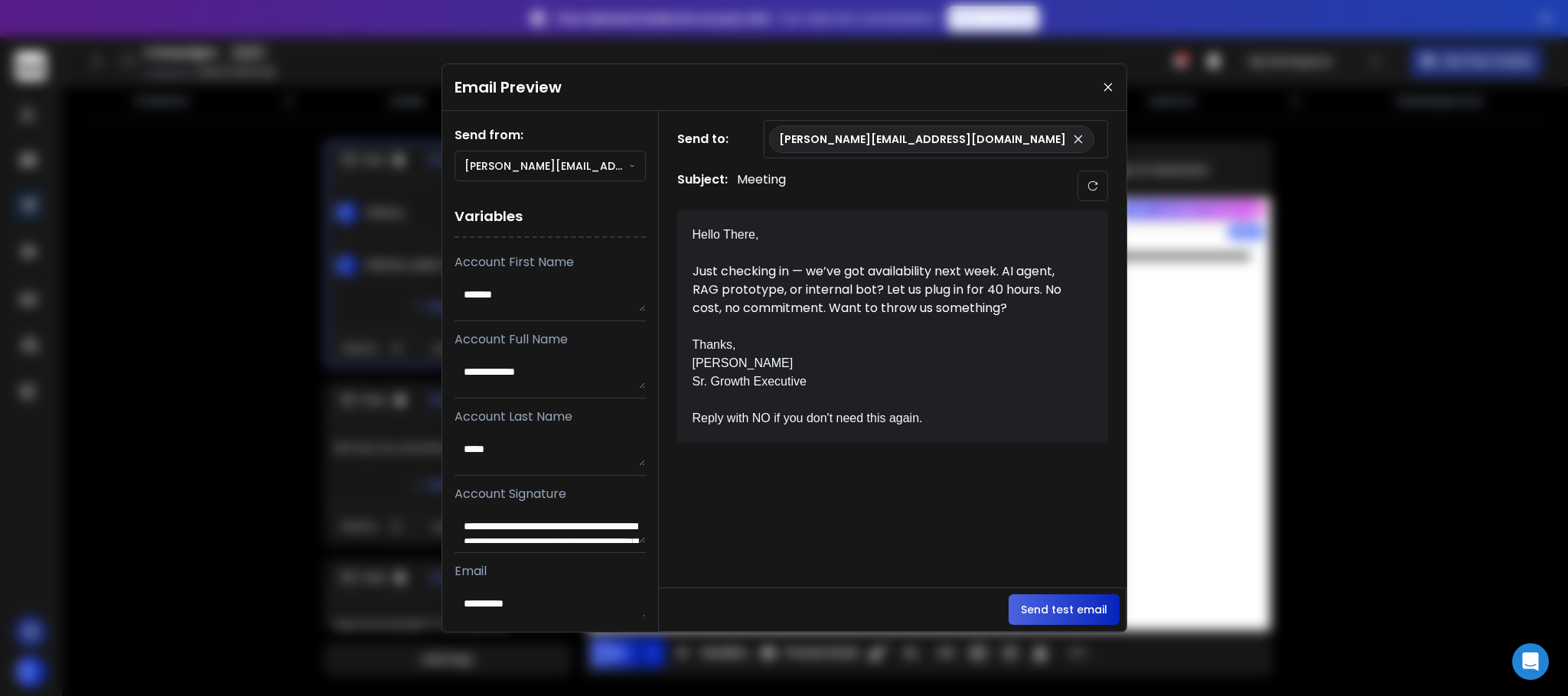
scroll to position [46, 0]
click at [547, 172] on p "[PERSON_NAME][EMAIL_ADDRESS][PERSON_NAME][DOMAIN_NAME]" at bounding box center [547, 166] width 165 height 15
type input "**********"
click at [604, 137] on h1 "Send from:" at bounding box center [550, 135] width 191 height 19
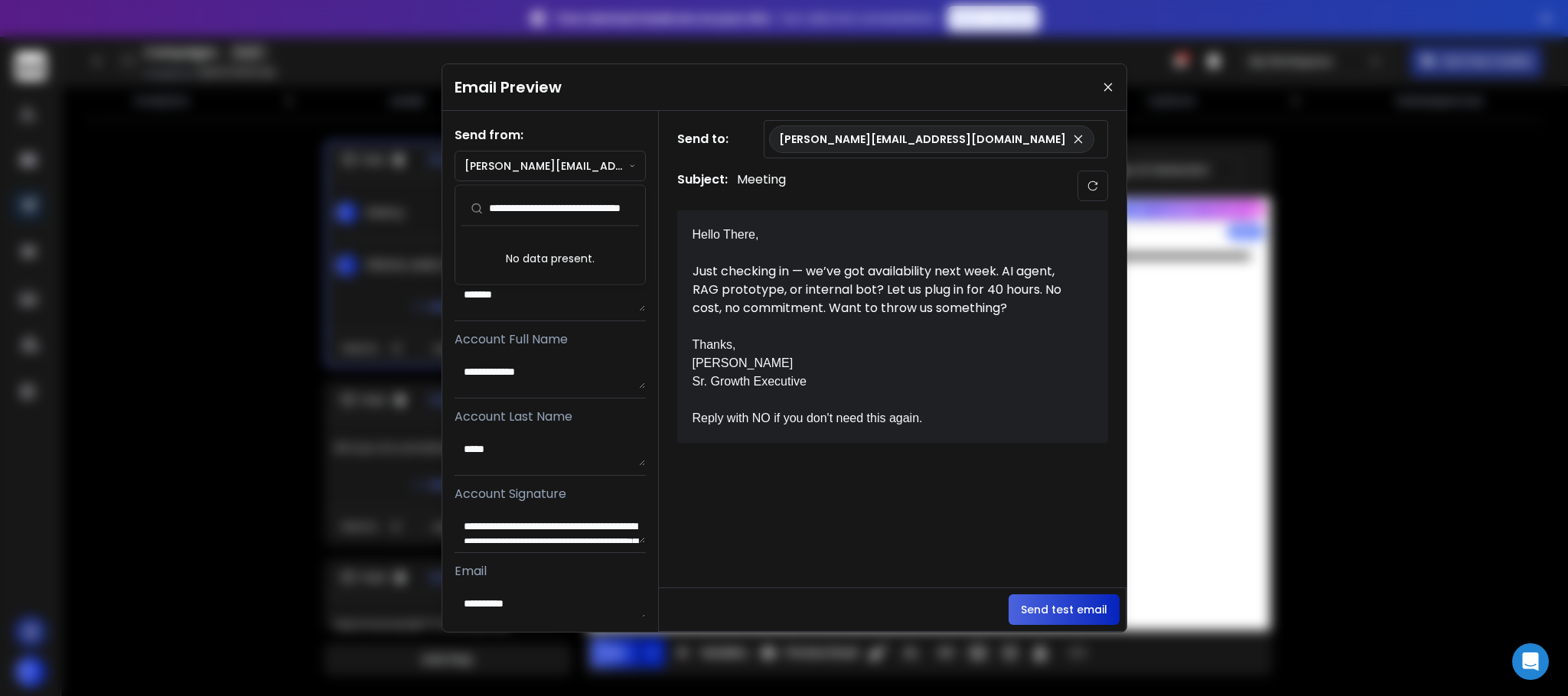
scroll to position [0, 0]
click at [631, 156] on button "[PERSON_NAME][EMAIL_ADDRESS][PERSON_NAME][DOMAIN_NAME]" at bounding box center [550, 166] width 191 height 31
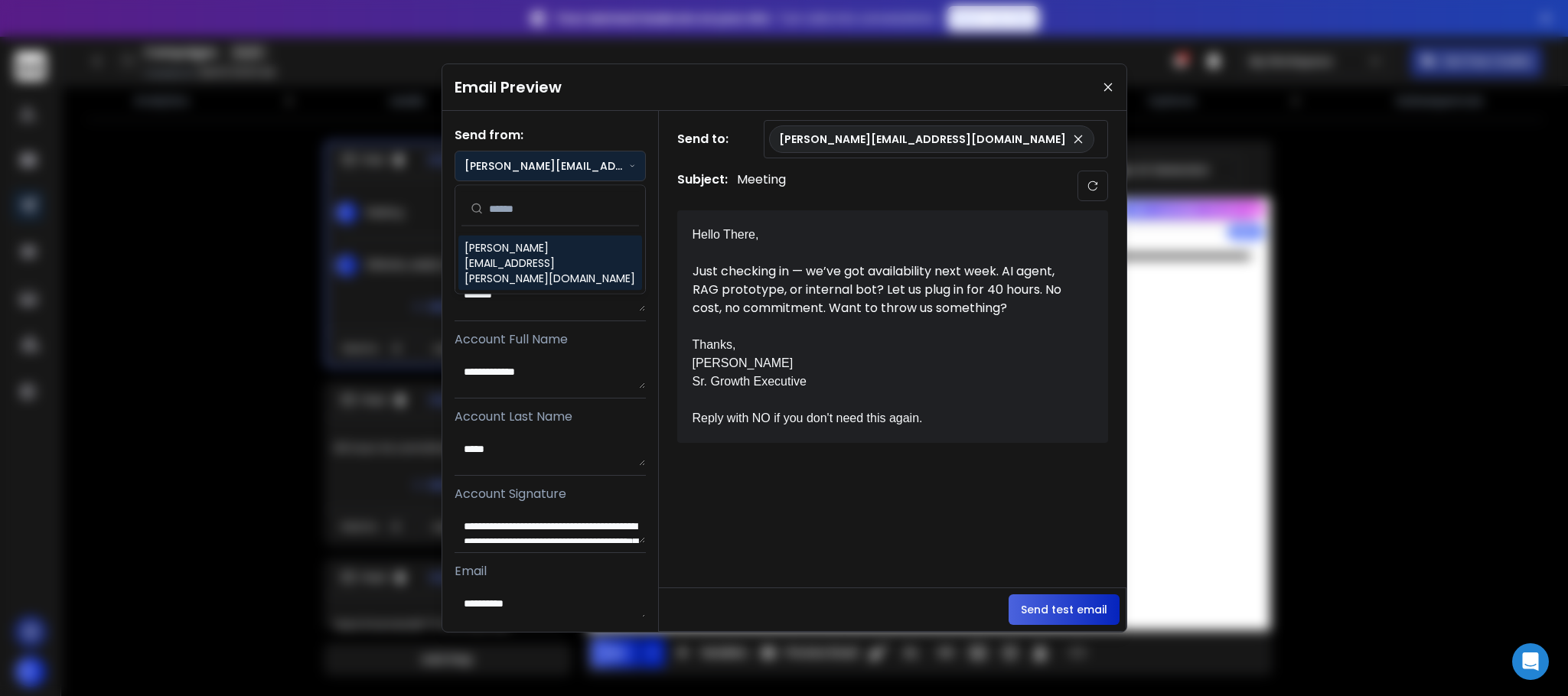
click at [614, 179] on button "[PERSON_NAME][EMAIL_ADDRESS][PERSON_NAME][DOMAIN_NAME]" at bounding box center [550, 166] width 191 height 31
click at [602, 170] on p "[PERSON_NAME][EMAIL_ADDRESS][PERSON_NAME][DOMAIN_NAME]" at bounding box center [547, 166] width 165 height 15
click at [598, 255] on div "[PERSON_NAME][EMAIL_ADDRESS][PERSON_NAME][DOMAIN_NAME]" at bounding box center [551, 263] width 184 height 55
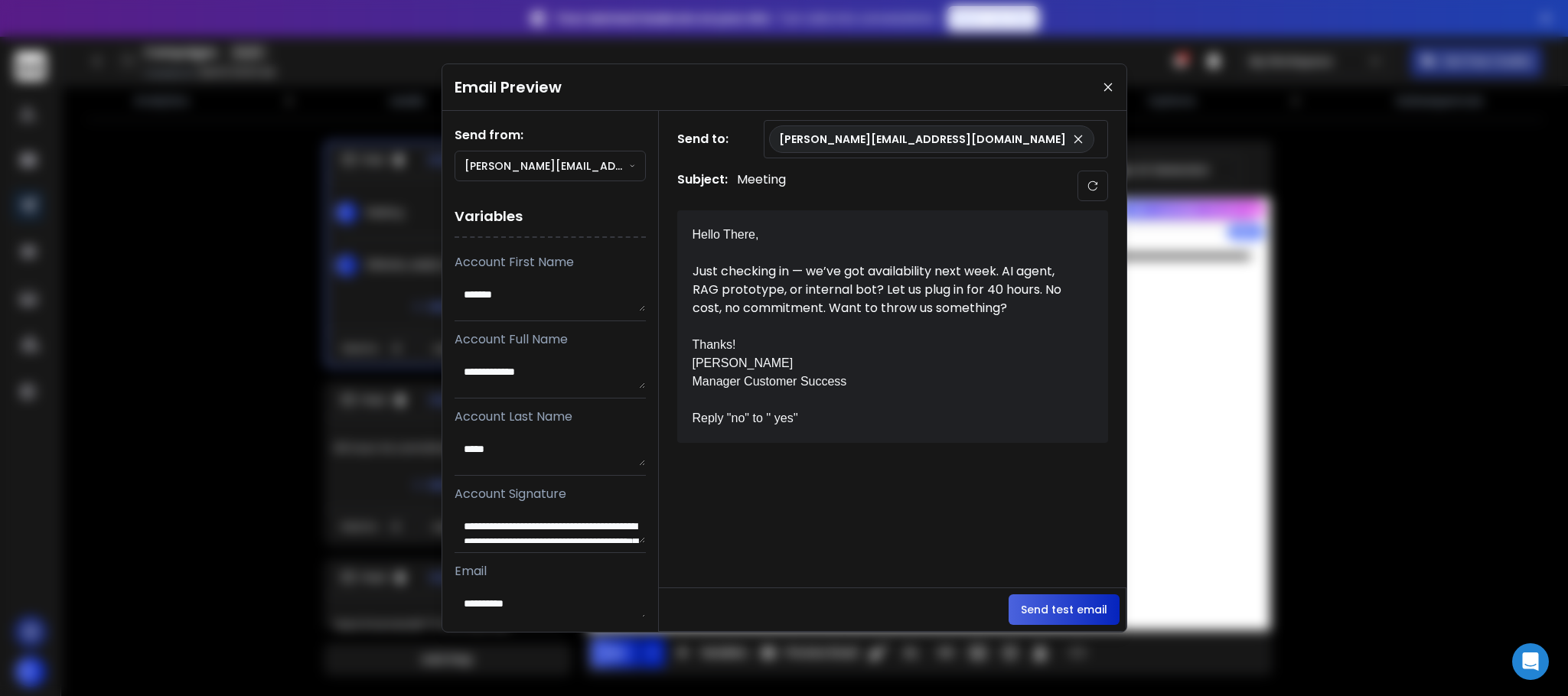
click at [942, 147] on div "[PERSON_NAME][EMAIL_ADDRESS][DOMAIN_NAME]" at bounding box center [932, 139] width 325 height 28
click at [1072, 136] on icon at bounding box center [1078, 139] width 12 height 12
click at [843, 141] on p "[EMAIL_ADDRESS][DOMAIN_NAME]" at bounding box center [877, 139] width 195 height 15
click at [1065, 604] on button "Send test email" at bounding box center [1064, 610] width 111 height 31
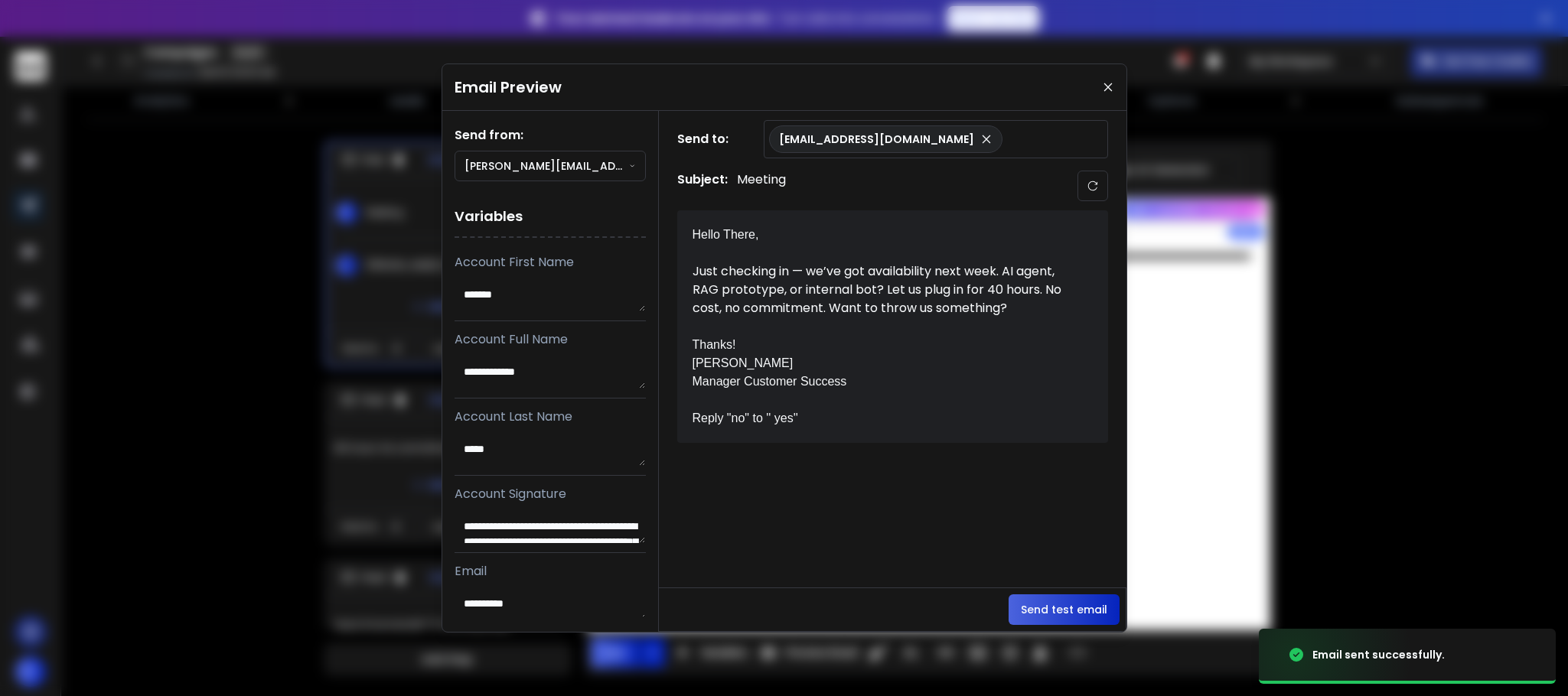
click at [981, 133] on icon at bounding box center [987, 139] width 12 height 12
click at [1008, 133] on input at bounding box center [1175, 139] width 333 height 28
click at [1035, 593] on div "Send test email" at bounding box center [892, 610] width 468 height 45
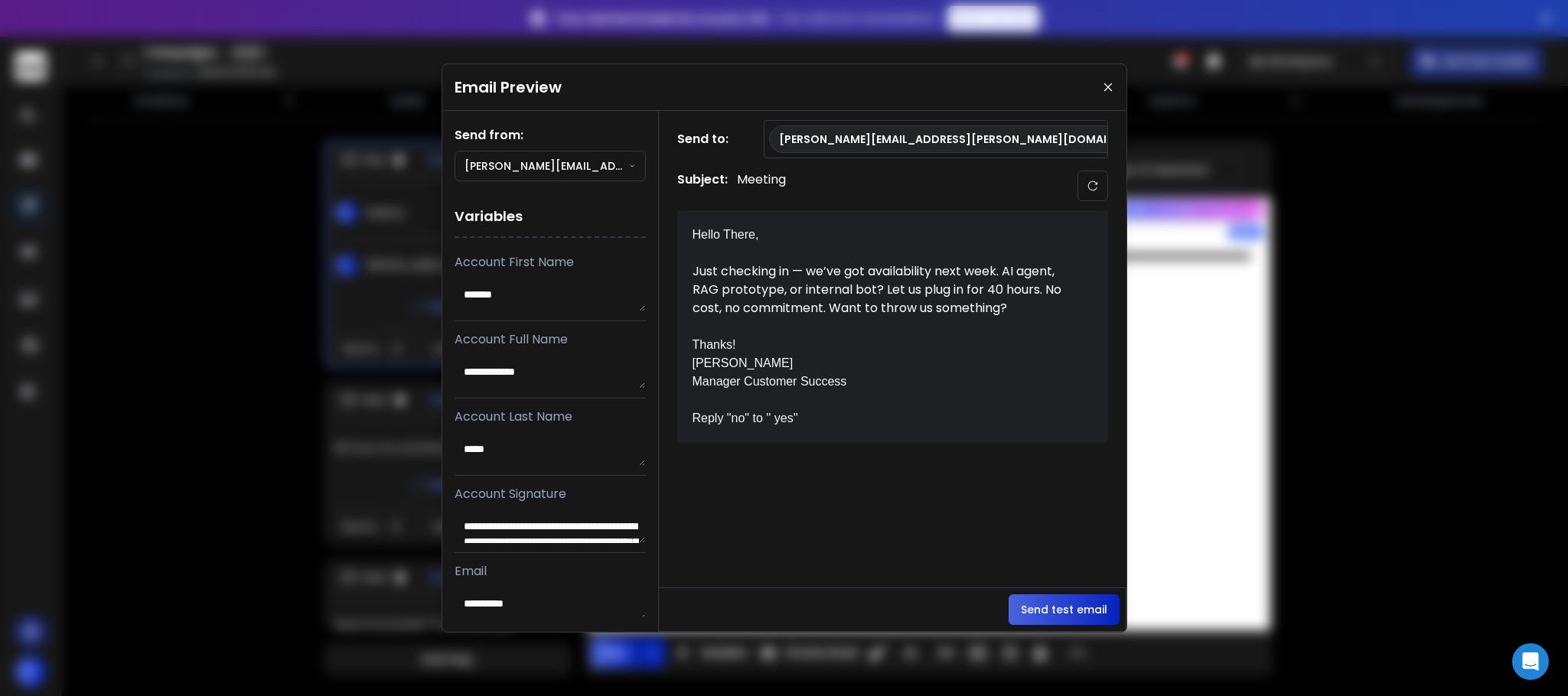
click at [1027, 597] on button "Send test email" at bounding box center [1064, 610] width 111 height 31
click at [1164, 134] on icon at bounding box center [1169, 139] width 12 height 12
click at [1082, 616] on button "Send test email" at bounding box center [1064, 610] width 111 height 31
click at [981, 143] on icon at bounding box center [987, 139] width 12 height 12
click at [1070, 617] on button "Send test email" at bounding box center [1064, 610] width 111 height 31
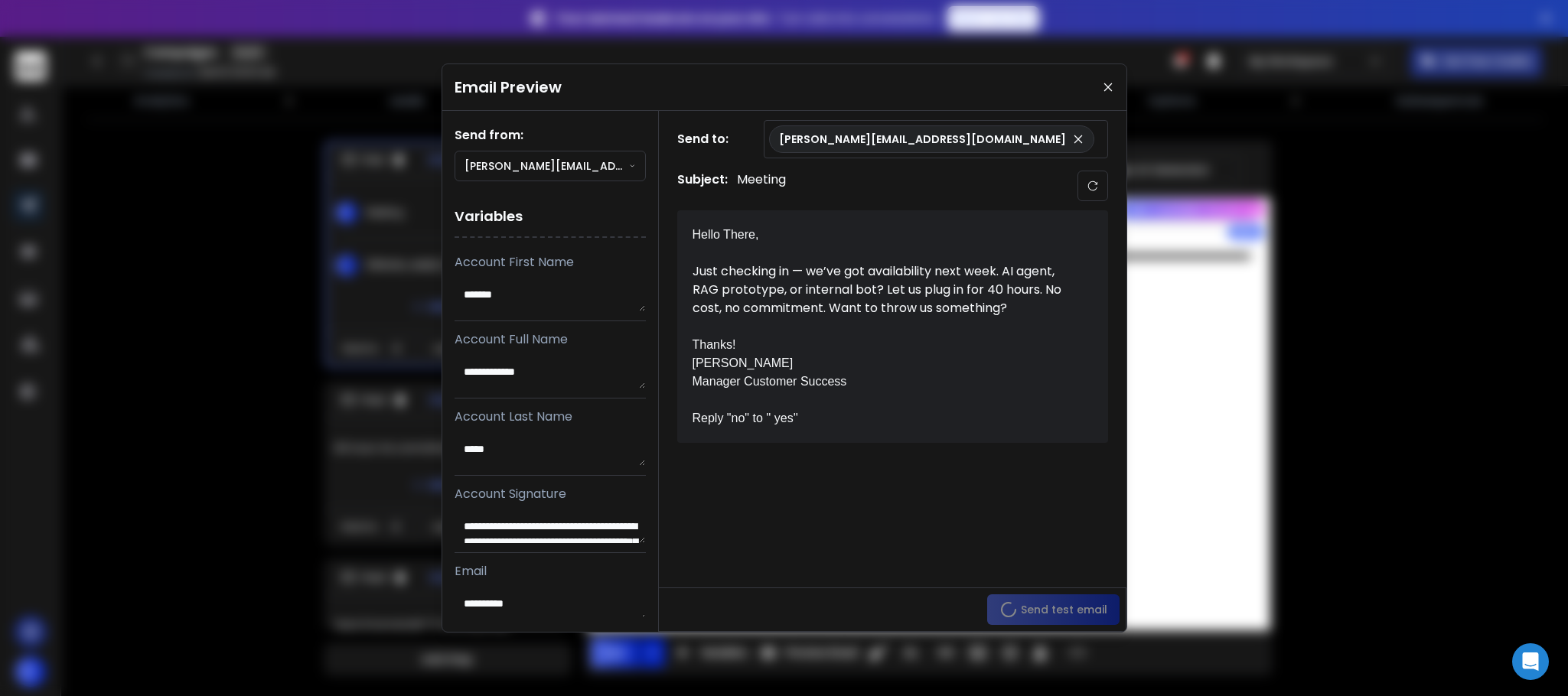
click at [1072, 137] on icon at bounding box center [1078, 139] width 12 height 12
click at [1100, 137] on input at bounding box center [1267, 139] width 333 height 28
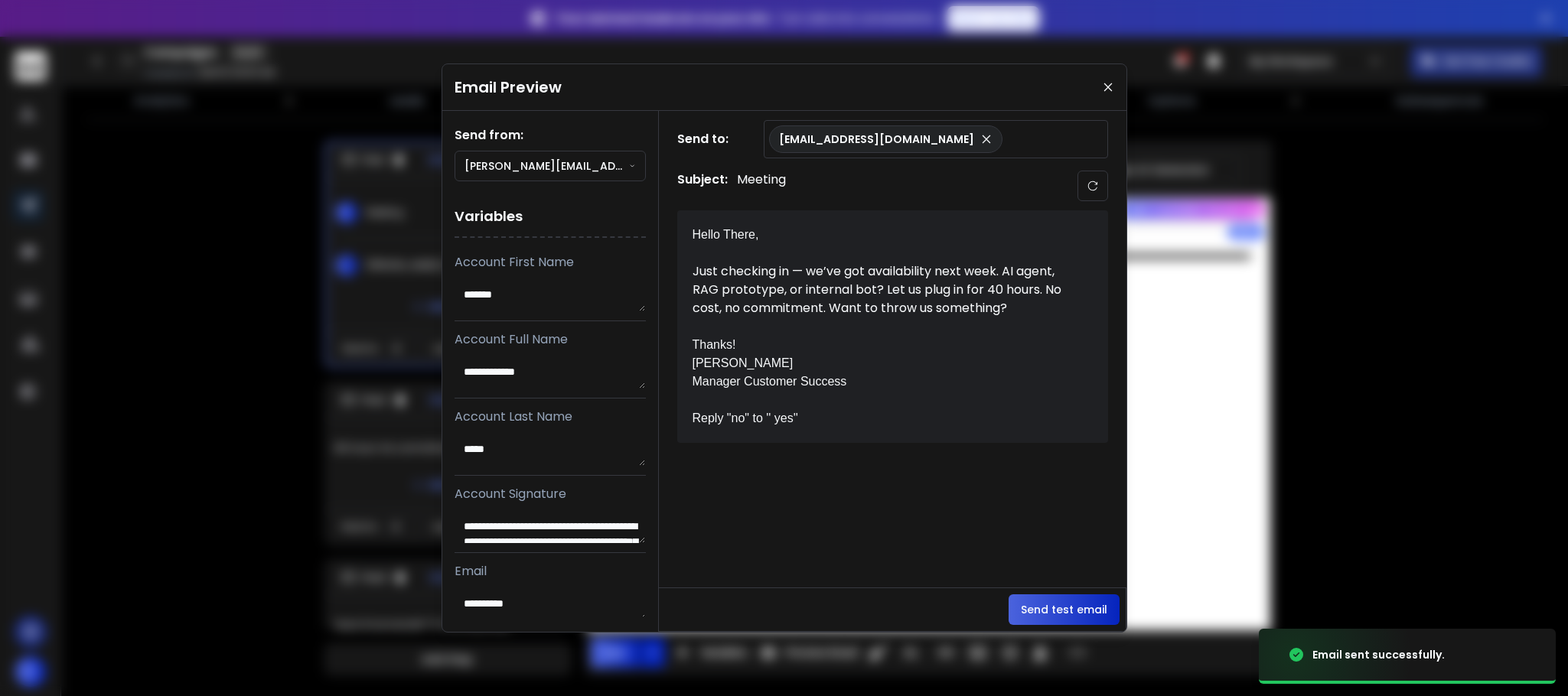
click at [1070, 614] on button "Send test email" at bounding box center [1064, 610] width 111 height 31
click at [981, 140] on icon at bounding box center [987, 139] width 12 height 12
click at [918, 138] on input at bounding box center [936, 139] width 333 height 28
click at [1072, 614] on button "Send test email" at bounding box center [1064, 610] width 111 height 31
click at [981, 133] on icon at bounding box center [987, 139] width 12 height 12
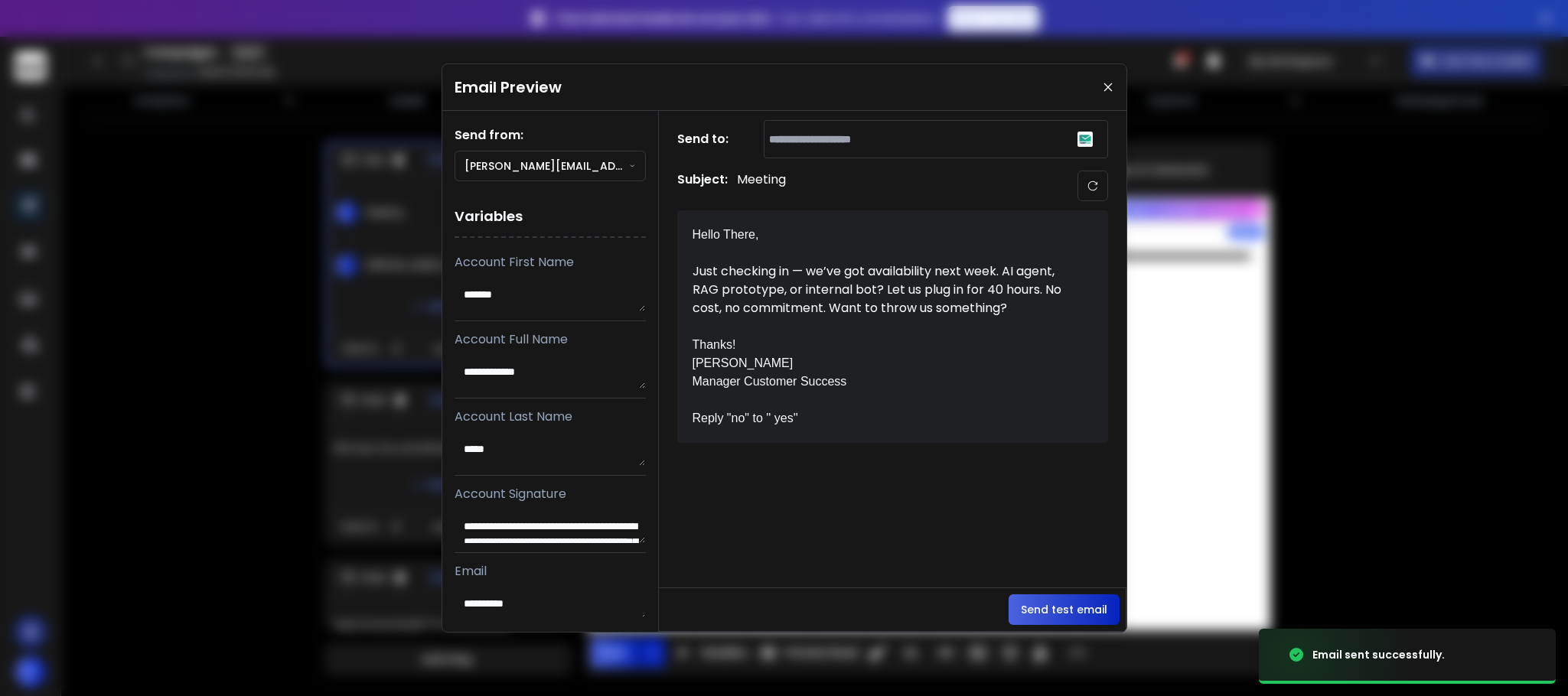
click at [917, 133] on input at bounding box center [936, 139] width 333 height 28
click at [1072, 627] on div "Send test email" at bounding box center [892, 610] width 468 height 45
click at [1074, 616] on button "Send test email" at bounding box center [1064, 610] width 111 height 31
click at [981, 138] on icon at bounding box center [987, 139] width 12 height 12
click at [1008, 138] on input at bounding box center [1175, 139] width 333 height 28
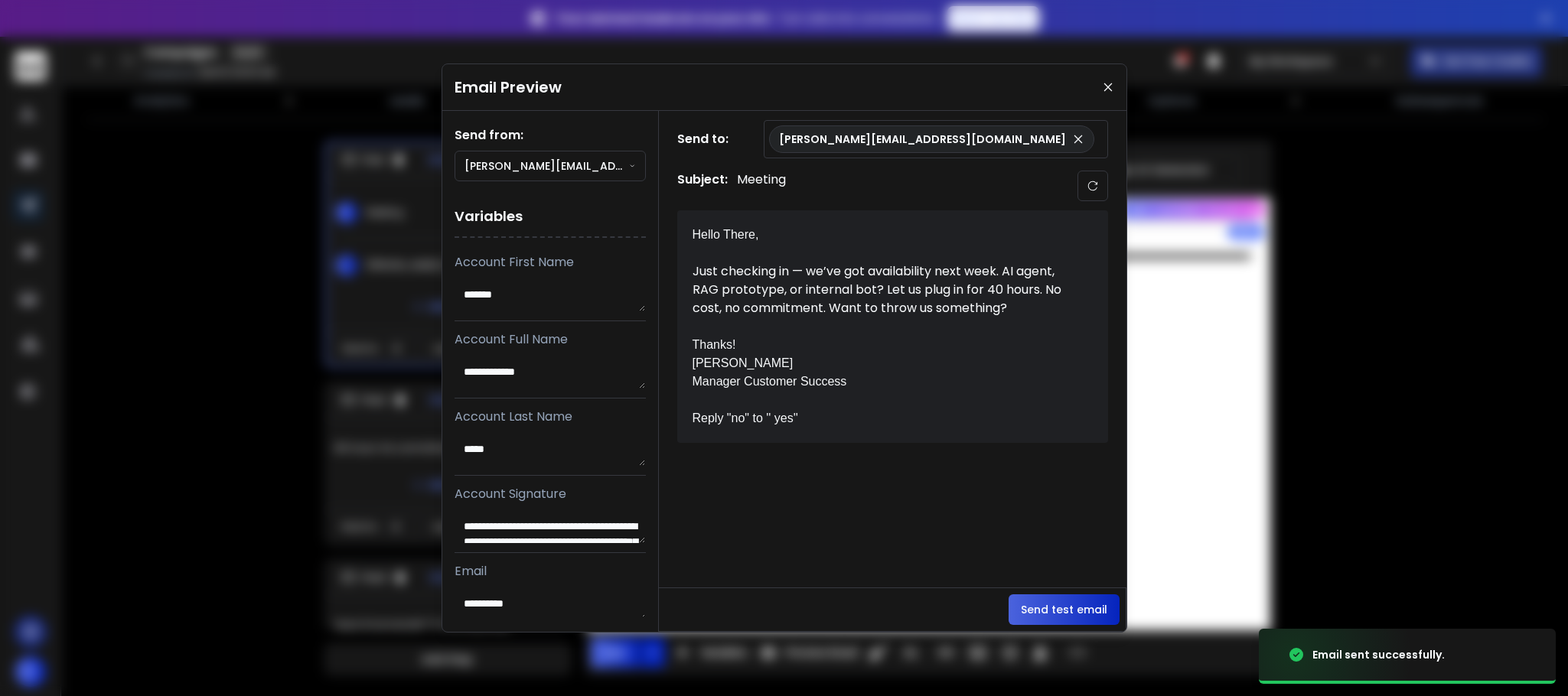
click at [1063, 592] on div "Send test email" at bounding box center [892, 610] width 468 height 45
click at [1063, 609] on button "Send test email" at bounding box center [1064, 610] width 111 height 31
click at [1074, 142] on icon at bounding box center [1078, 139] width 8 height 8
click at [928, 145] on input at bounding box center [936, 139] width 333 height 28
click at [1114, 611] on button "Send test email" at bounding box center [1064, 610] width 111 height 31
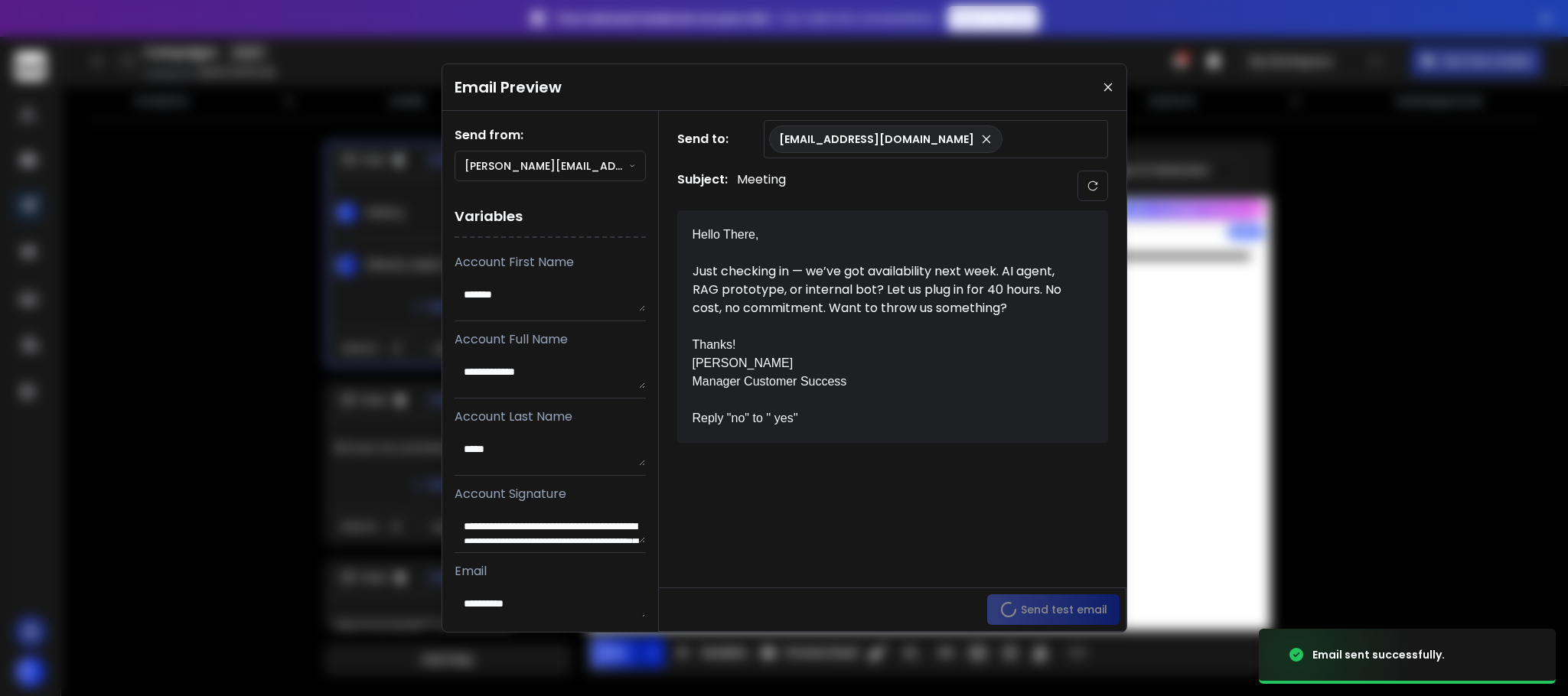
click at [974, 134] on div "[EMAIL_ADDRESS][DOMAIN_NAME]" at bounding box center [886, 139] width 233 height 28
click at [981, 138] on icon at bounding box center [987, 139] width 12 height 12
click at [960, 138] on input at bounding box center [936, 139] width 333 height 28
click at [1047, 604] on button "Send test email" at bounding box center [1064, 610] width 111 height 31
click at [969, 131] on div "[PERSON_NAME][EMAIL_ADDRESS][DOMAIN_NAME]" at bounding box center [932, 139] width 325 height 28
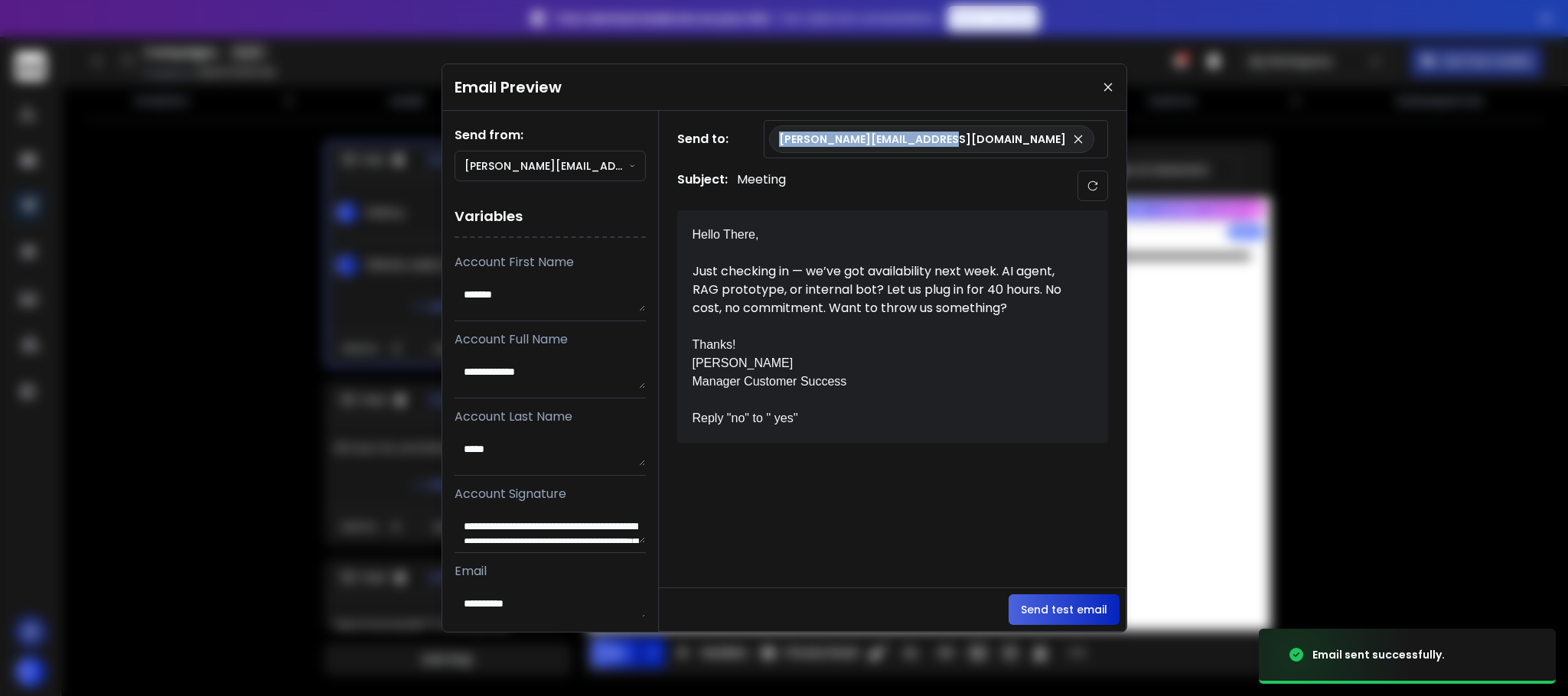
click at [968, 131] on div "[PERSON_NAME][EMAIL_ADDRESS][DOMAIN_NAME]" at bounding box center [932, 139] width 325 height 28
click at [1072, 137] on icon at bounding box center [1078, 139] width 12 height 12
click at [965, 137] on input at bounding box center [936, 139] width 333 height 28
click at [1078, 611] on button "Send test email" at bounding box center [1064, 610] width 111 height 31
click at [981, 142] on icon at bounding box center [987, 139] width 12 height 12
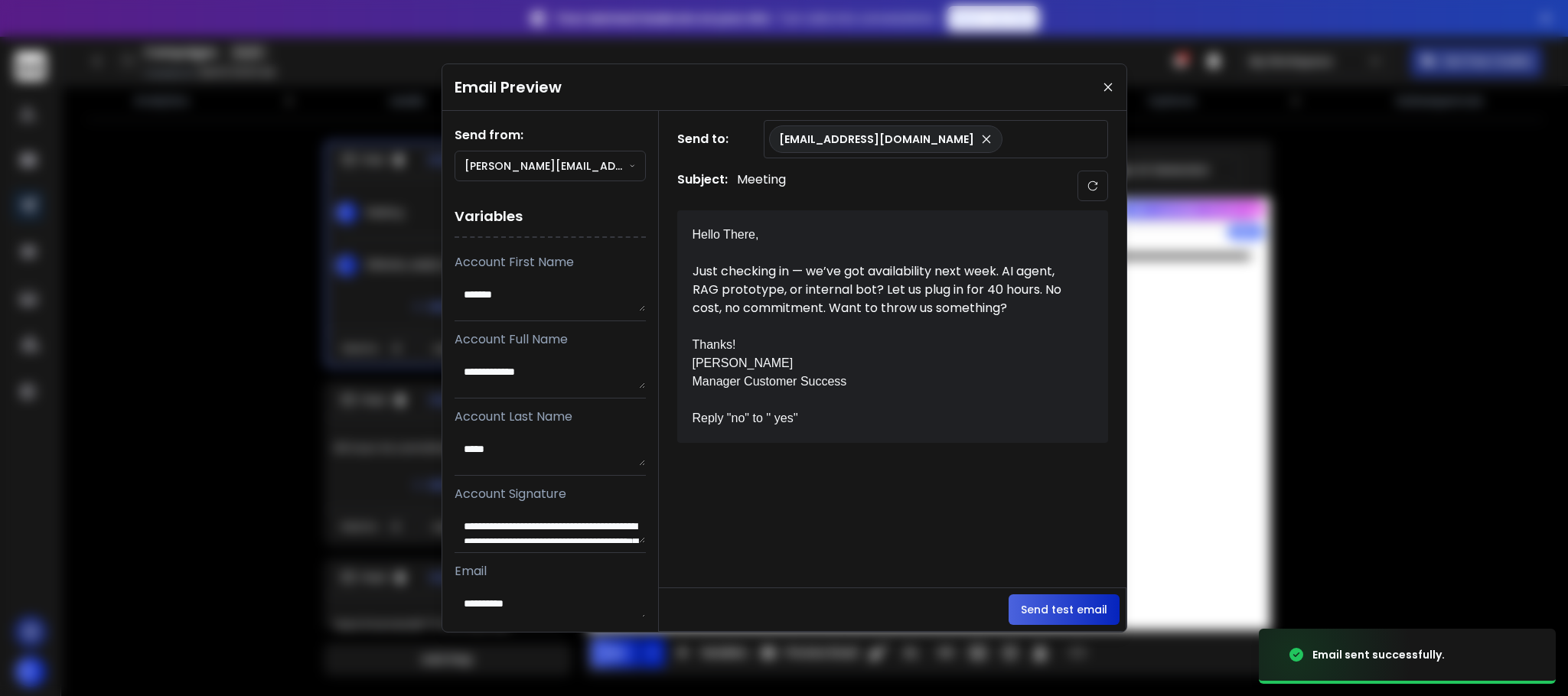
click at [1008, 142] on input at bounding box center [1175, 139] width 333 height 28
click at [1043, 624] on button "Send test email" at bounding box center [1064, 610] width 111 height 31
click at [1047, 618] on div "Send test email" at bounding box center [892, 610] width 468 height 45
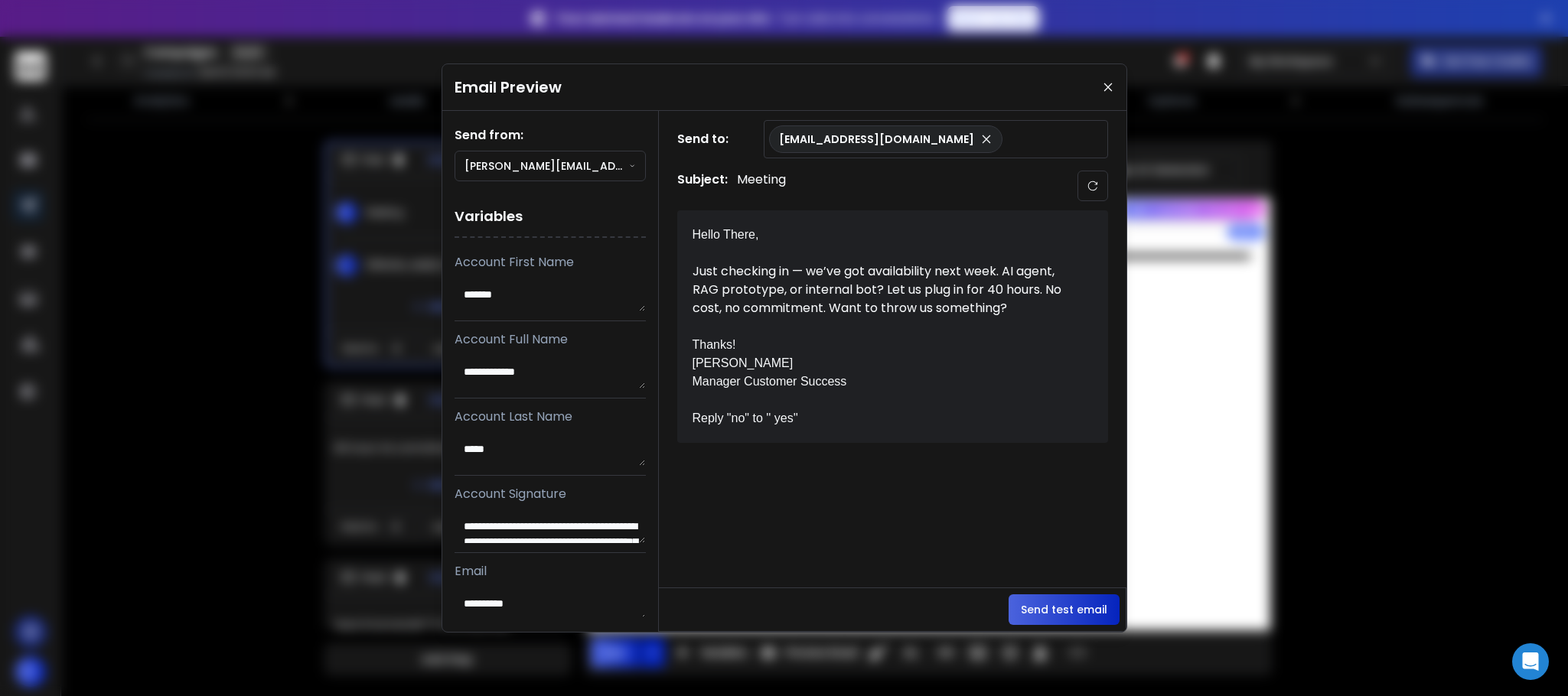
click at [981, 138] on icon at bounding box center [987, 139] width 12 height 12
click at [978, 141] on input at bounding box center [936, 139] width 333 height 28
click at [1052, 604] on button "Send test email" at bounding box center [1064, 610] width 111 height 31
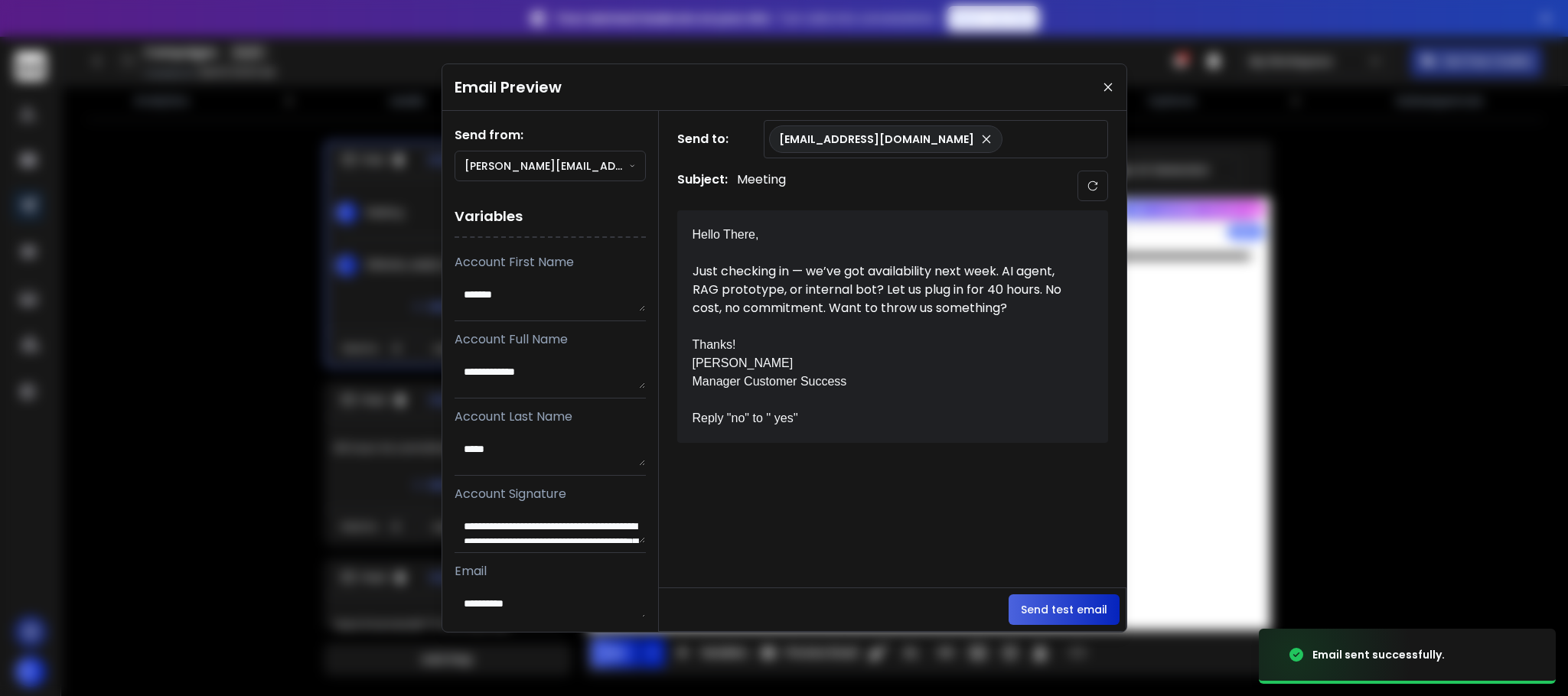
click at [991, 137] on icon at bounding box center [986, 139] width 8 height 8
click at [1004, 137] on input at bounding box center [936, 139] width 333 height 28
click at [1074, 595] on button "Send test email" at bounding box center [1064, 610] width 111 height 31
click at [981, 141] on icon at bounding box center [987, 139] width 12 height 12
click at [899, 141] on input at bounding box center [936, 139] width 333 height 28
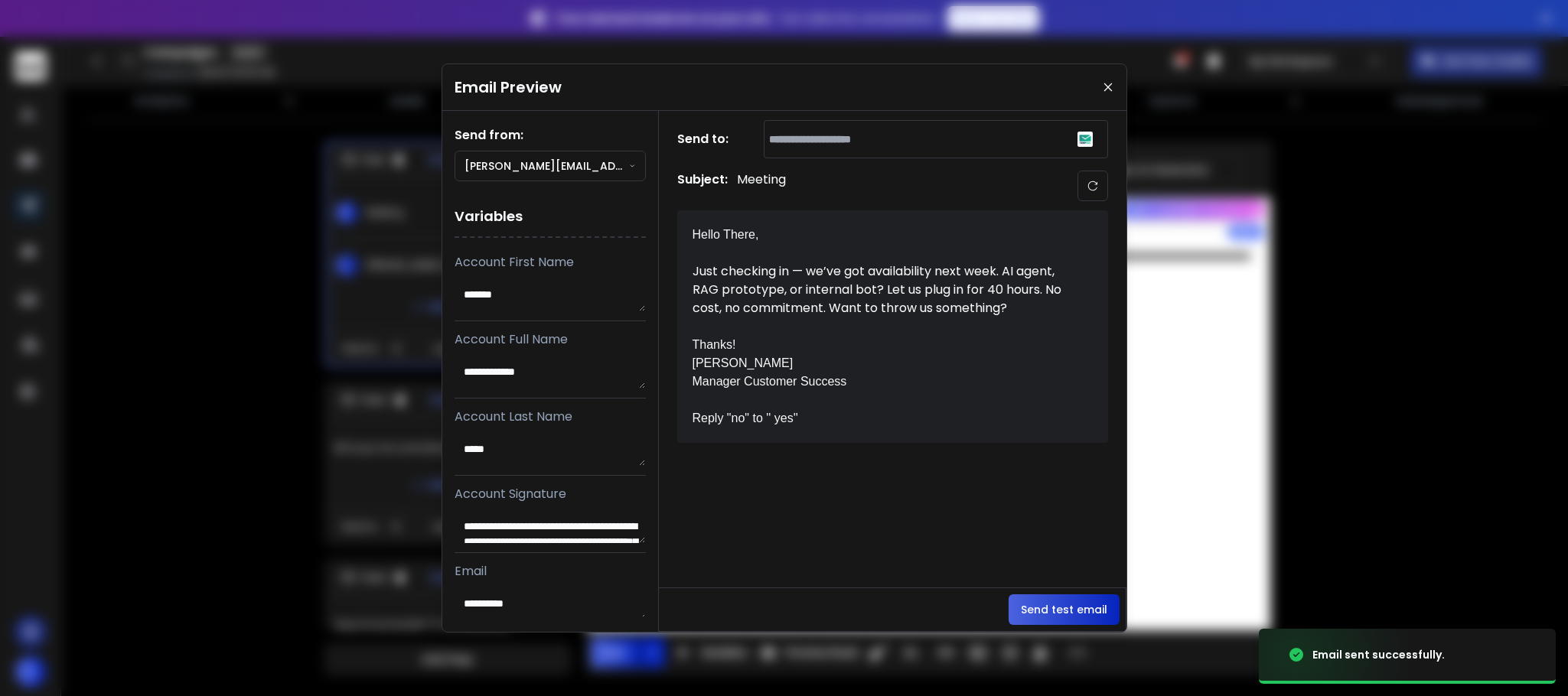
click at [899, 141] on input at bounding box center [936, 139] width 333 height 28
drag, startPoint x: 1082, startPoint y: 581, endPoint x: 1084, endPoint y: 609, distance: 28.1
click at [1082, 579] on div "Send to: [EMAIL_ADDRESS][DOMAIN_NAME] Subject: Meeting Hello There, Just checki…" at bounding box center [892, 372] width 468 height 522
click at [1082, 613] on button "Send test email" at bounding box center [1064, 610] width 111 height 31
click at [981, 134] on icon at bounding box center [987, 139] width 12 height 12
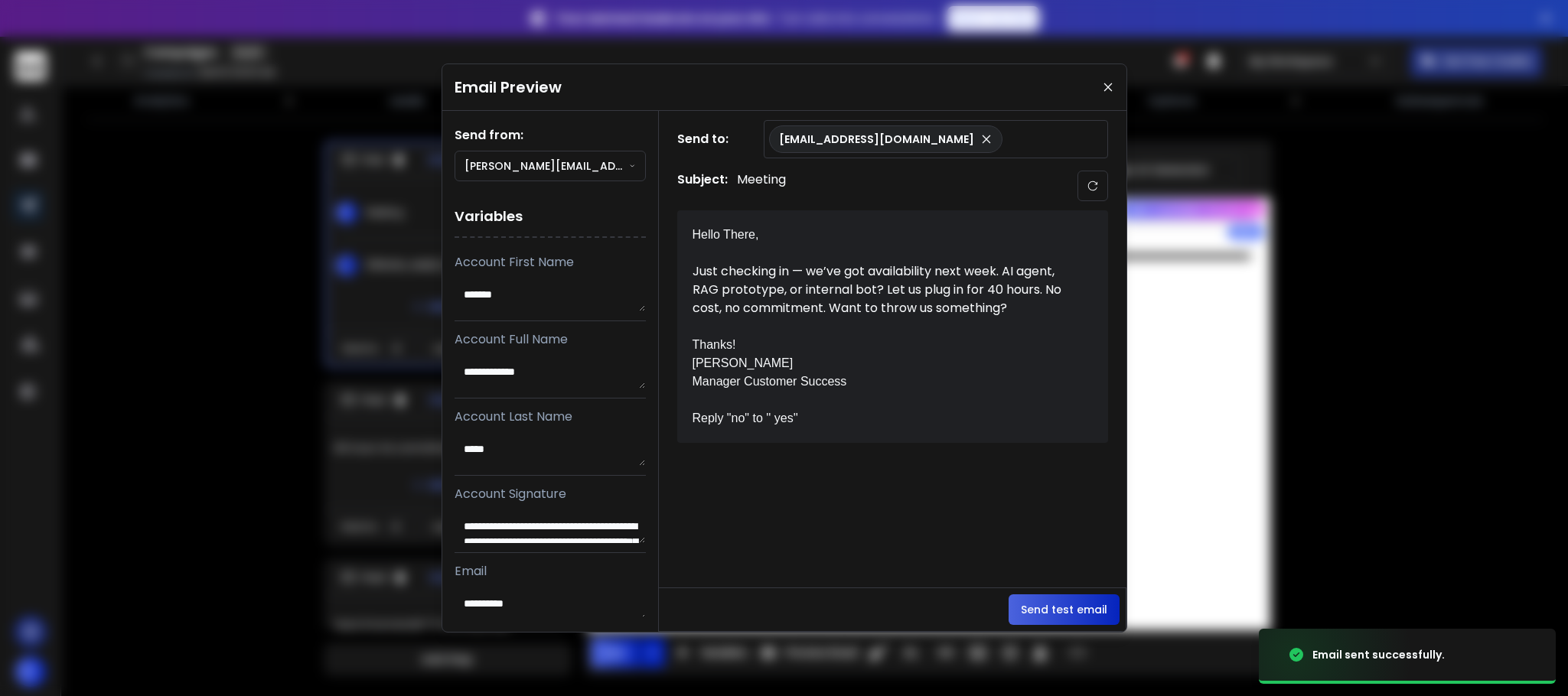
click at [1008, 134] on input at bounding box center [1175, 139] width 333 height 28
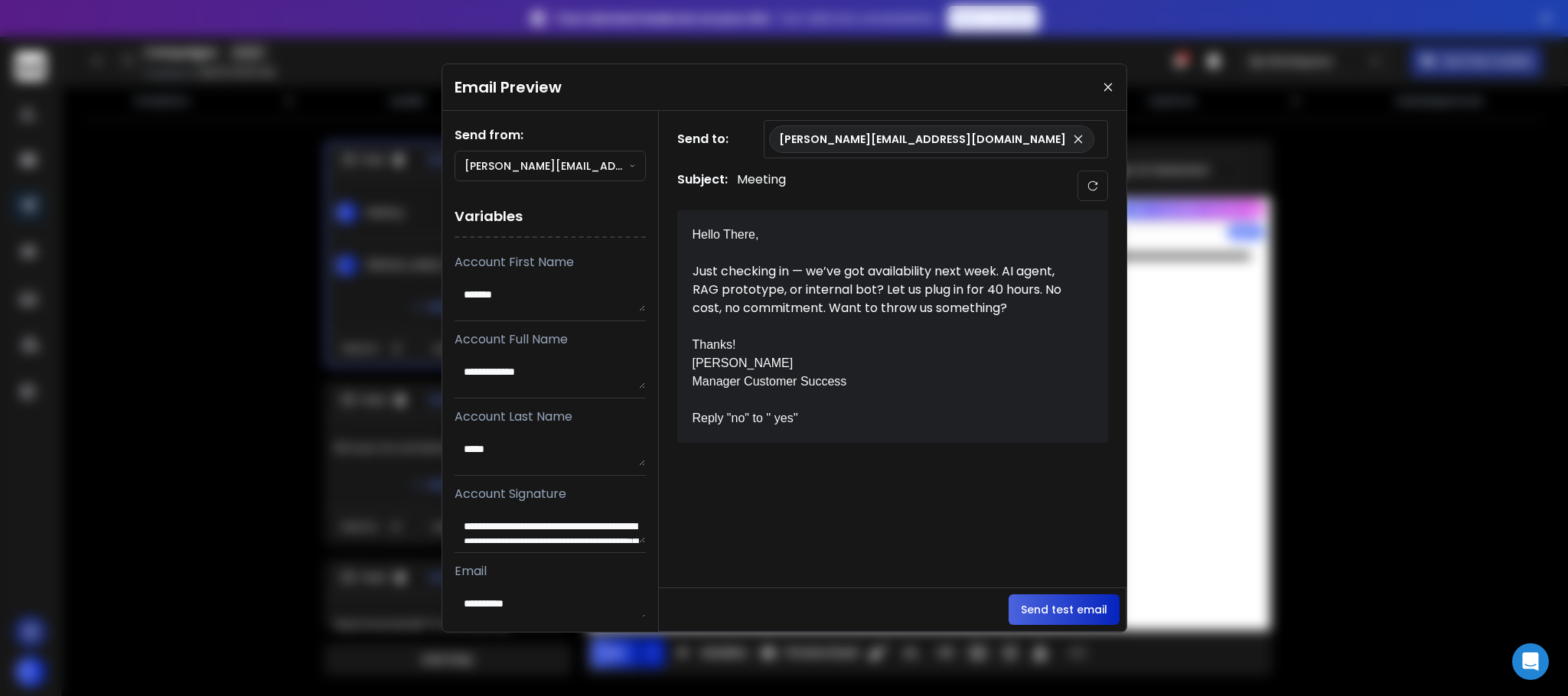
click at [1082, 623] on button "Send test email" at bounding box center [1064, 610] width 111 height 31
click at [1074, 138] on icon at bounding box center [1078, 139] width 8 height 8
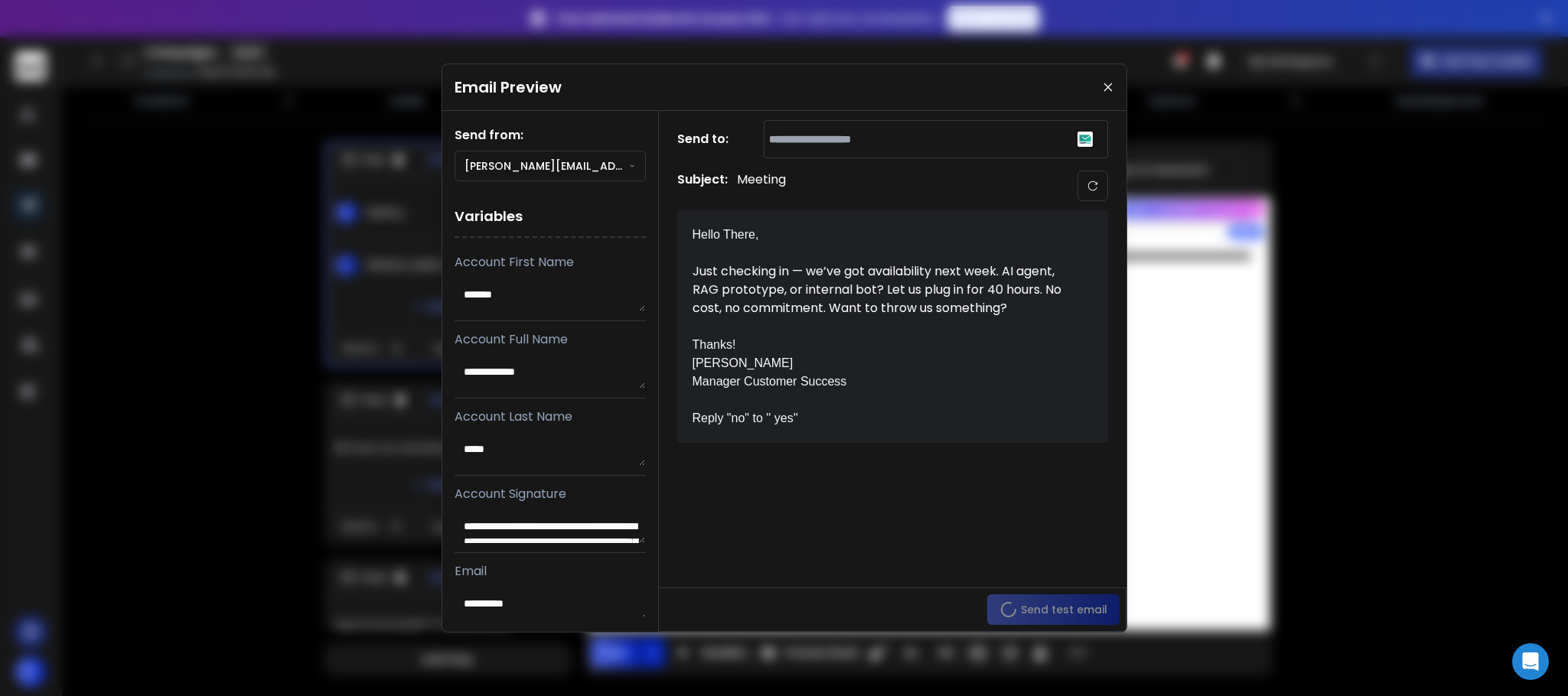
click at [963, 138] on input at bounding box center [936, 139] width 333 height 28
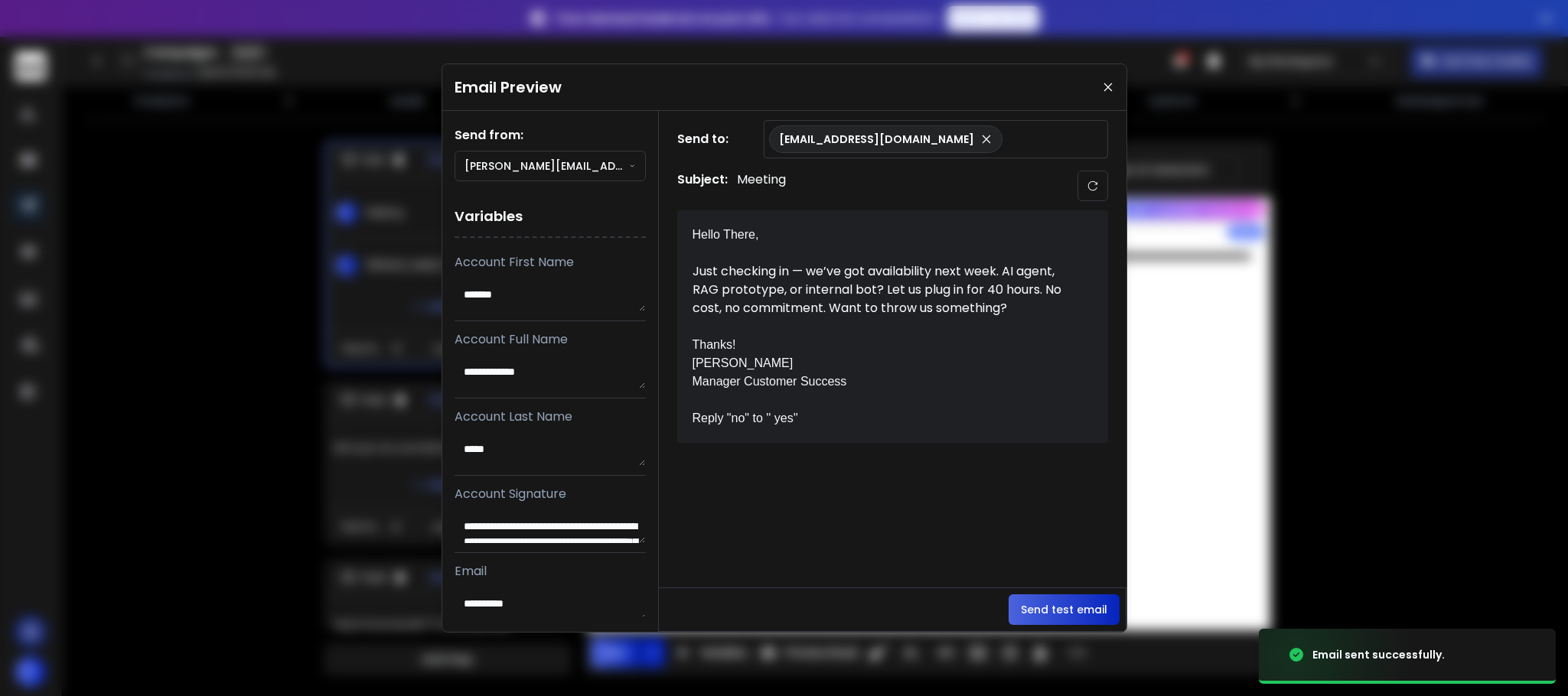
click at [1059, 616] on button "Send test email" at bounding box center [1064, 610] width 111 height 31
click at [981, 136] on icon at bounding box center [987, 139] width 12 height 12
click at [960, 136] on input at bounding box center [936, 139] width 333 height 28
click at [1087, 617] on button "Send test email" at bounding box center [1064, 610] width 111 height 31
click at [1072, 137] on icon at bounding box center [1078, 139] width 12 height 12
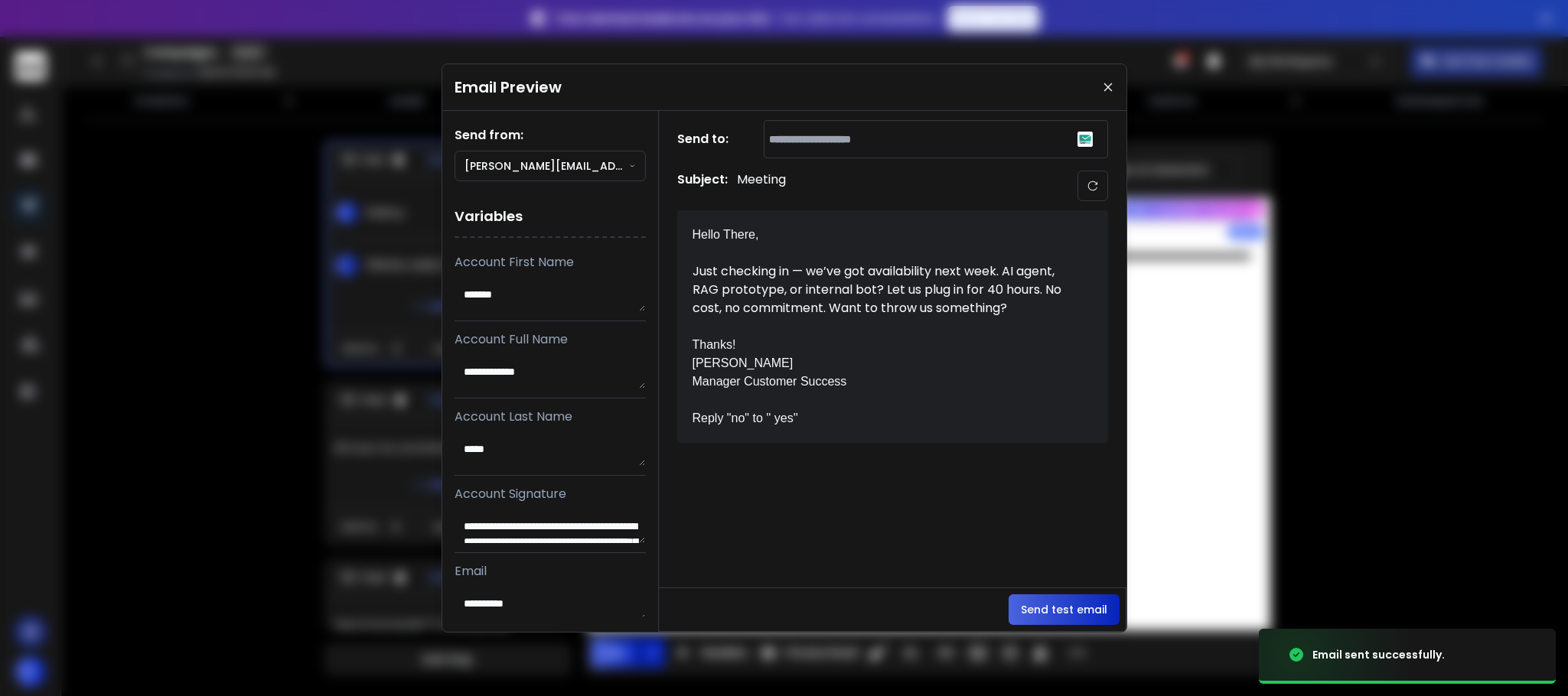
click at [938, 137] on input at bounding box center [936, 139] width 333 height 28
click at [1068, 620] on button "Send test email" at bounding box center [1064, 610] width 111 height 31
click at [953, 137] on div "[PERSON_NAME][EMAIL_ADDRESS][PERSON_NAME][DOMAIN_NAME]" at bounding box center [978, 139] width 417 height 28
click at [1164, 137] on icon at bounding box center [1169, 139] width 12 height 12
click at [956, 137] on input at bounding box center [936, 139] width 333 height 28
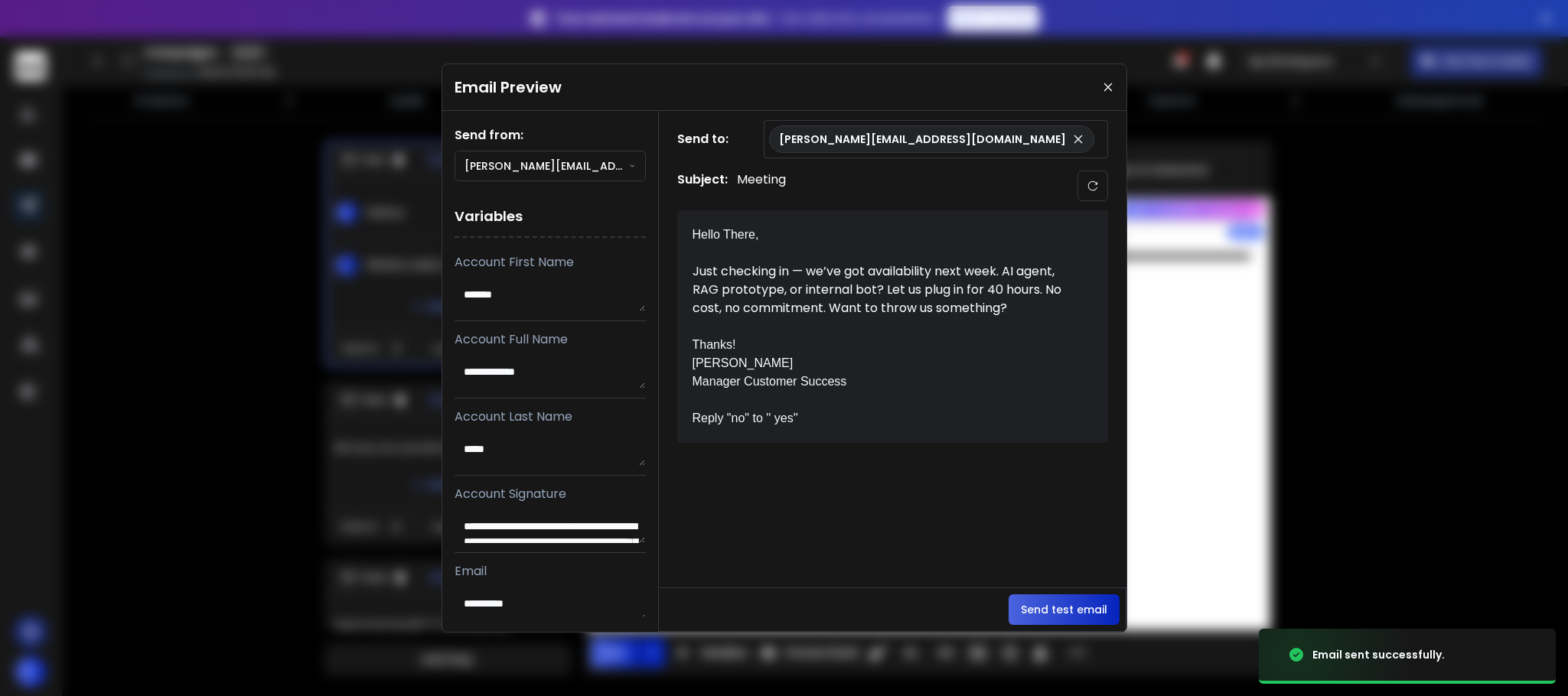
click at [1098, 613] on button "Send test email" at bounding box center [1064, 610] width 111 height 31
click at [1072, 141] on icon at bounding box center [1078, 139] width 12 height 12
click at [944, 141] on input at bounding box center [936, 139] width 333 height 28
drag, startPoint x: 1109, startPoint y: 631, endPoint x: 1109, endPoint y: 617, distance: 14.0
click at [1109, 629] on div "Send test email" at bounding box center [892, 610] width 468 height 45
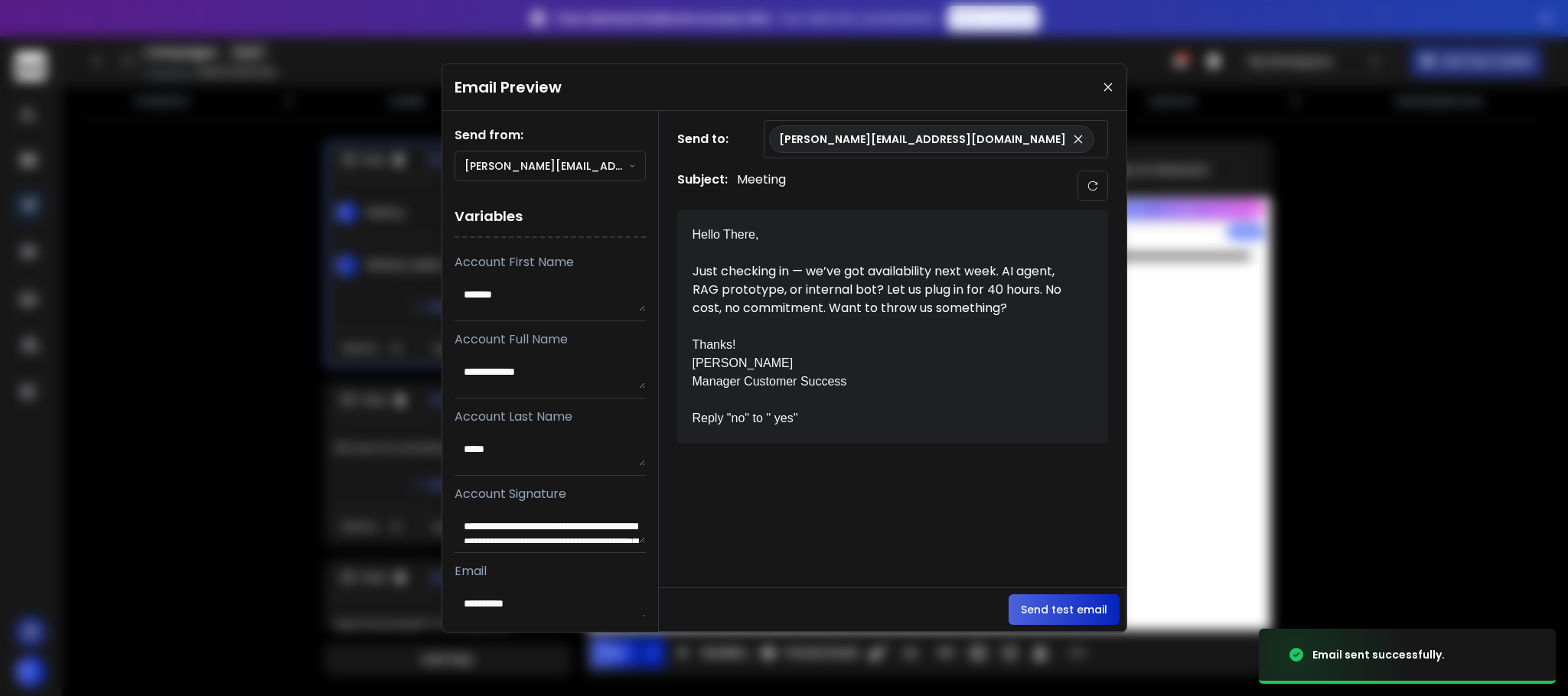
click at [1109, 616] on button "Send test email" at bounding box center [1064, 610] width 111 height 31
click at [1072, 138] on icon at bounding box center [1078, 139] width 12 height 12
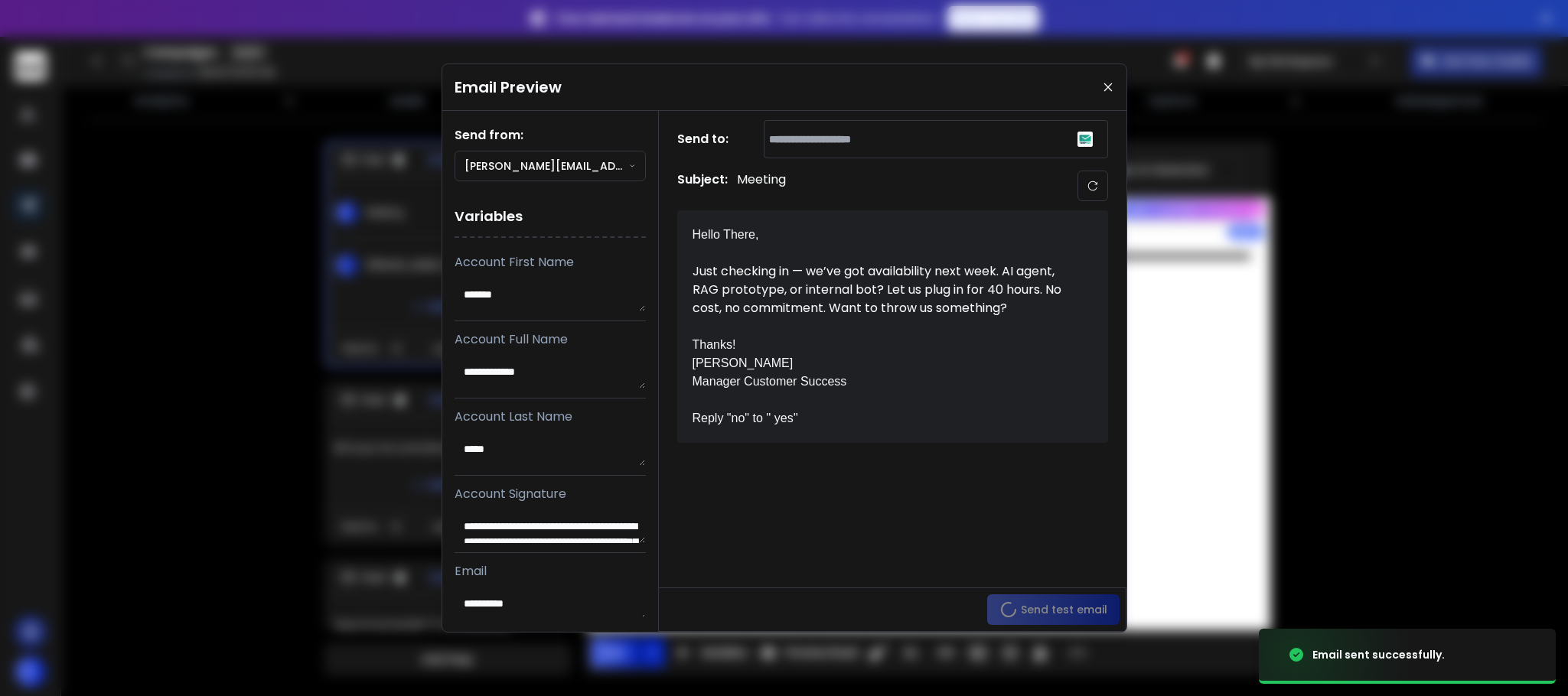
click at [899, 138] on input at bounding box center [936, 139] width 333 height 28
click at [1091, 616] on button "Send test email" at bounding box center [1064, 610] width 111 height 31
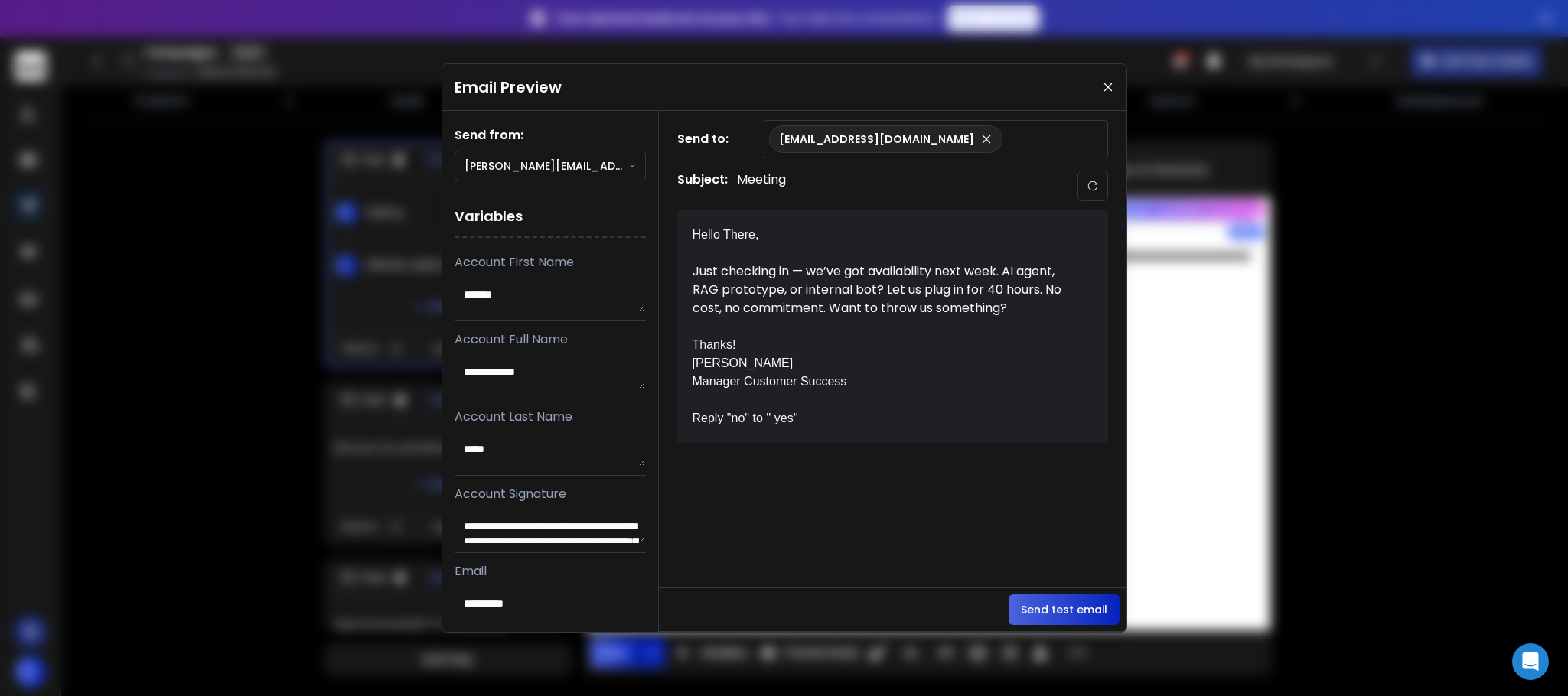
click at [776, 409] on div at bounding box center [884, 400] width 383 height 19
click at [778, 428] on div "Reply "no" to '' yes''" at bounding box center [884, 418] width 383 height 19
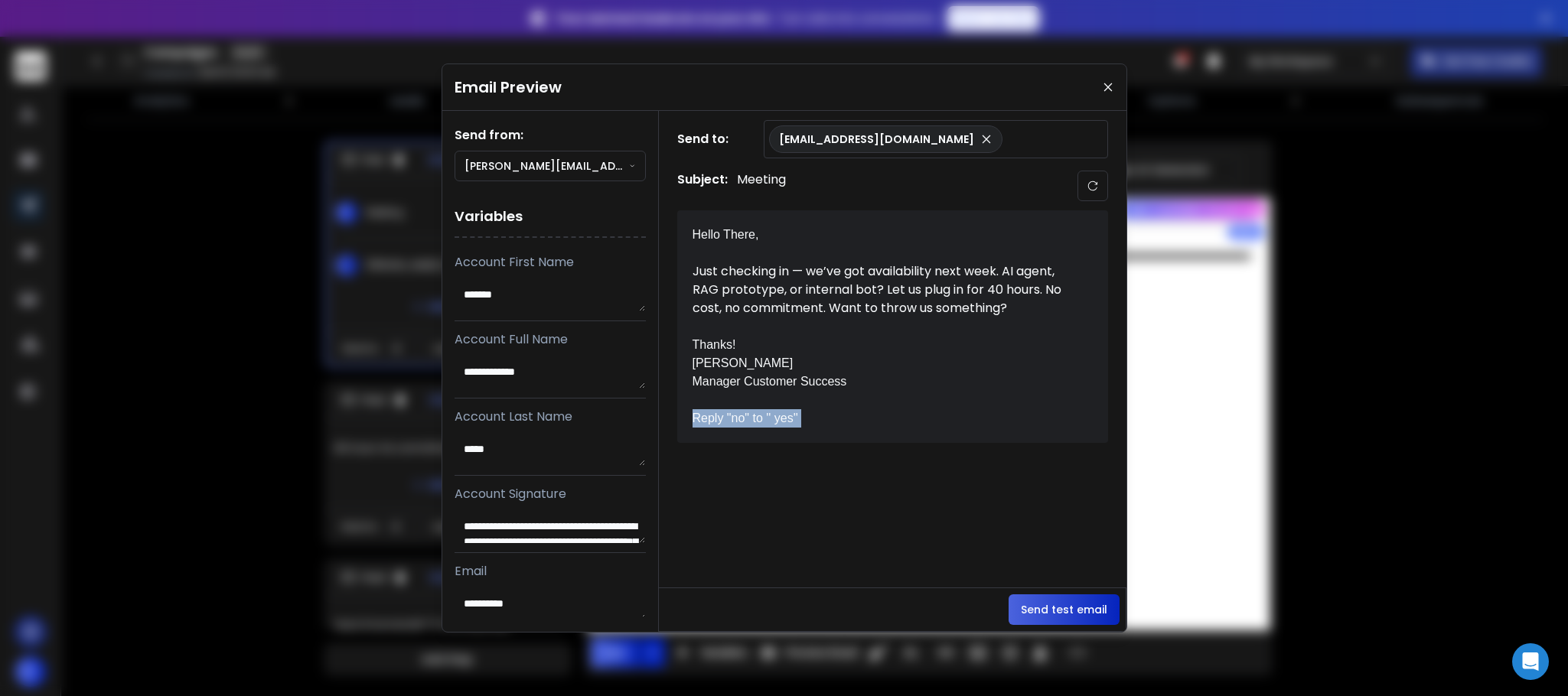
click at [778, 428] on div "Reply "no" to '' yes''" at bounding box center [884, 418] width 383 height 19
copy div "Reply "no" to '' yes''"
click at [760, 428] on div "Reply "no" to '' yes''" at bounding box center [884, 418] width 383 height 19
